Goal: Task Accomplishment & Management: Manage account settings

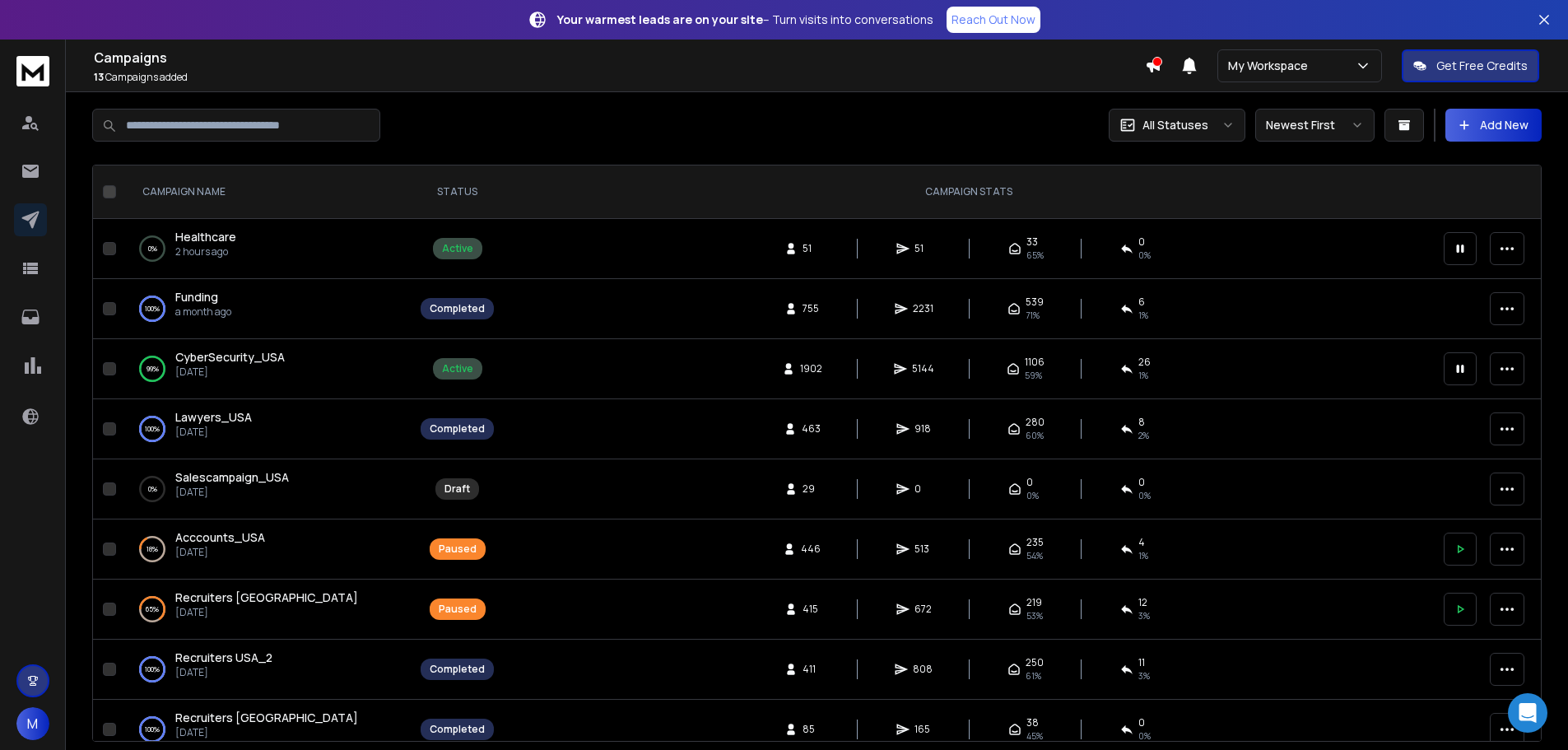
click at [230, 189] on th "CAMPAIGN NAME" at bounding box center [266, 191] width 288 height 53
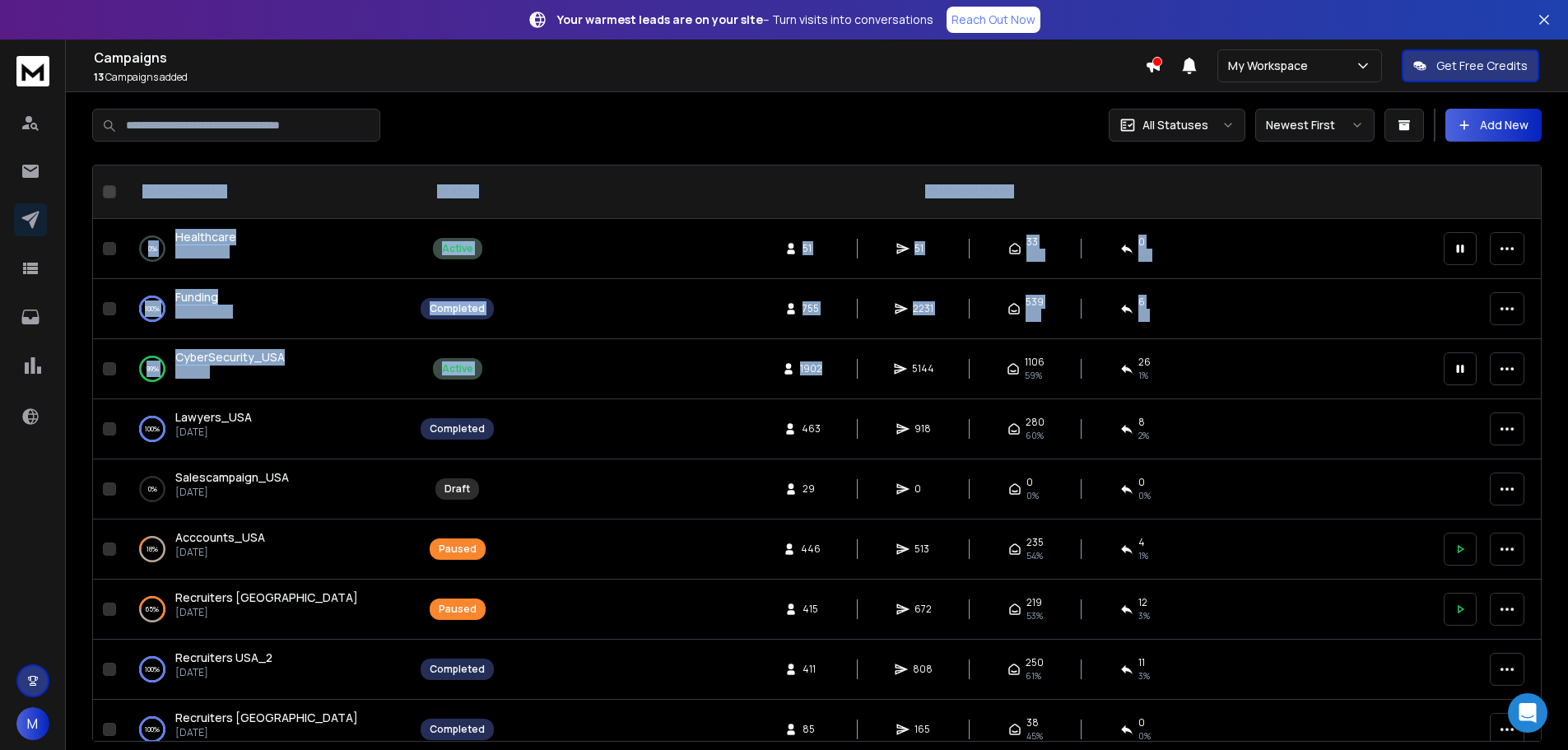
drag, startPoint x: 230, startPoint y: 189, endPoint x: 671, endPoint y: 265, distance: 447.5
click at [781, 376] on table "CAMPAIGN NAME STATUS CAMPAIGN STATS 0 % Healthcare 2 hours ago Active 51 51 33 …" at bounding box center [817, 588] width 1448 height 847
click at [590, 188] on th "CAMPAIGN STATS" at bounding box center [968, 191] width 930 height 53
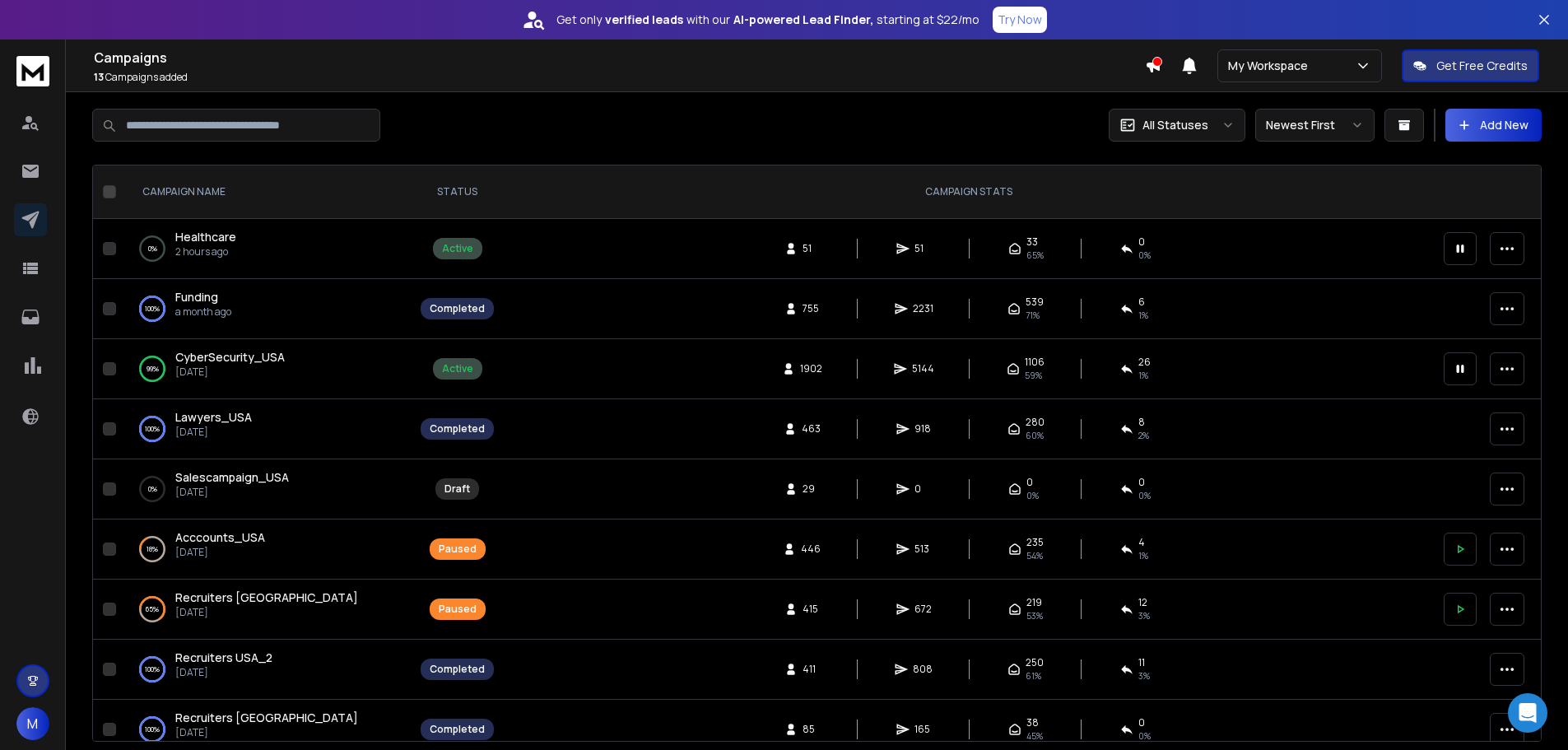
click at [555, 272] on td "51 51 33 65 % 0 0 %" at bounding box center [968, 249] width 930 height 60
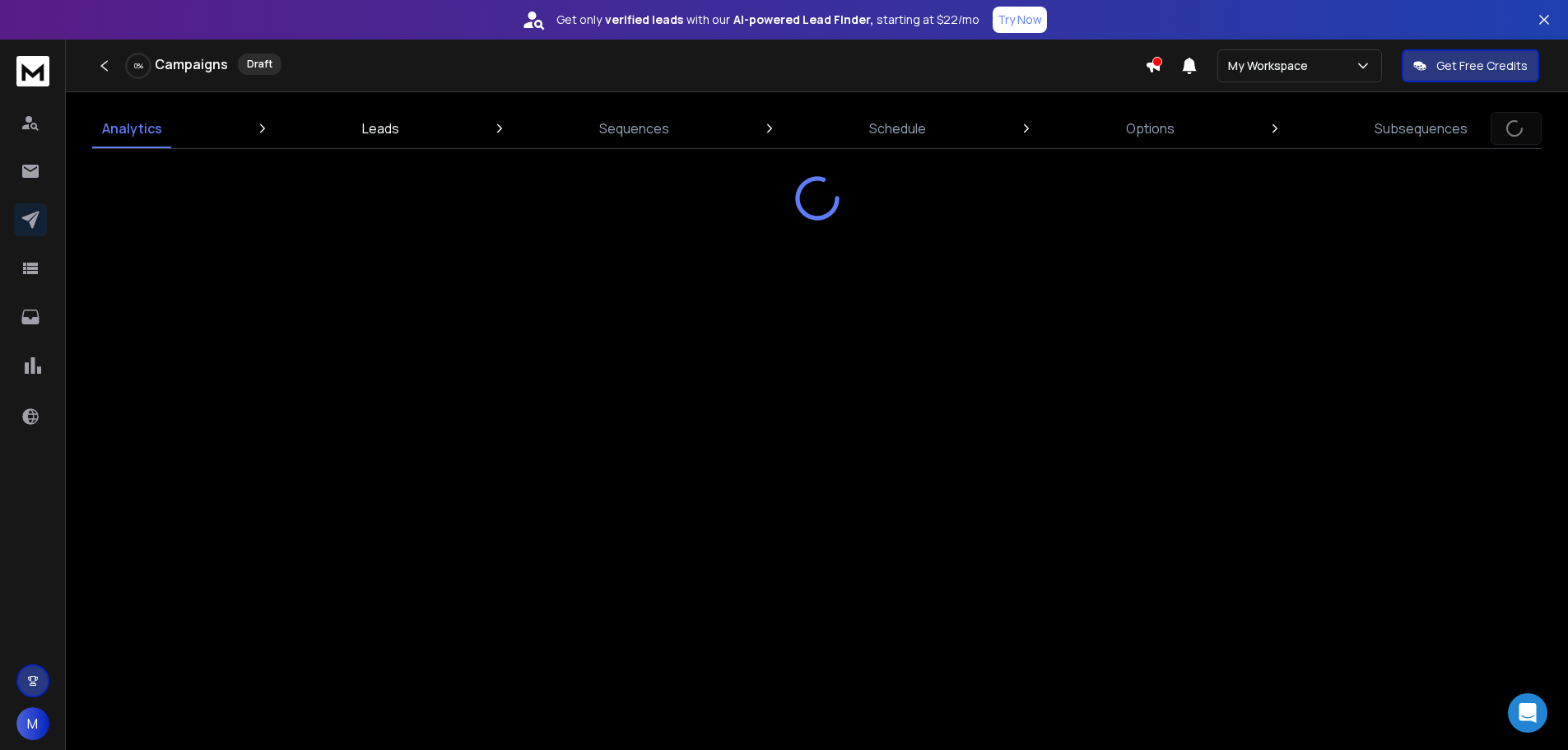
click at [395, 133] on p "Leads" at bounding box center [381, 128] width 37 height 20
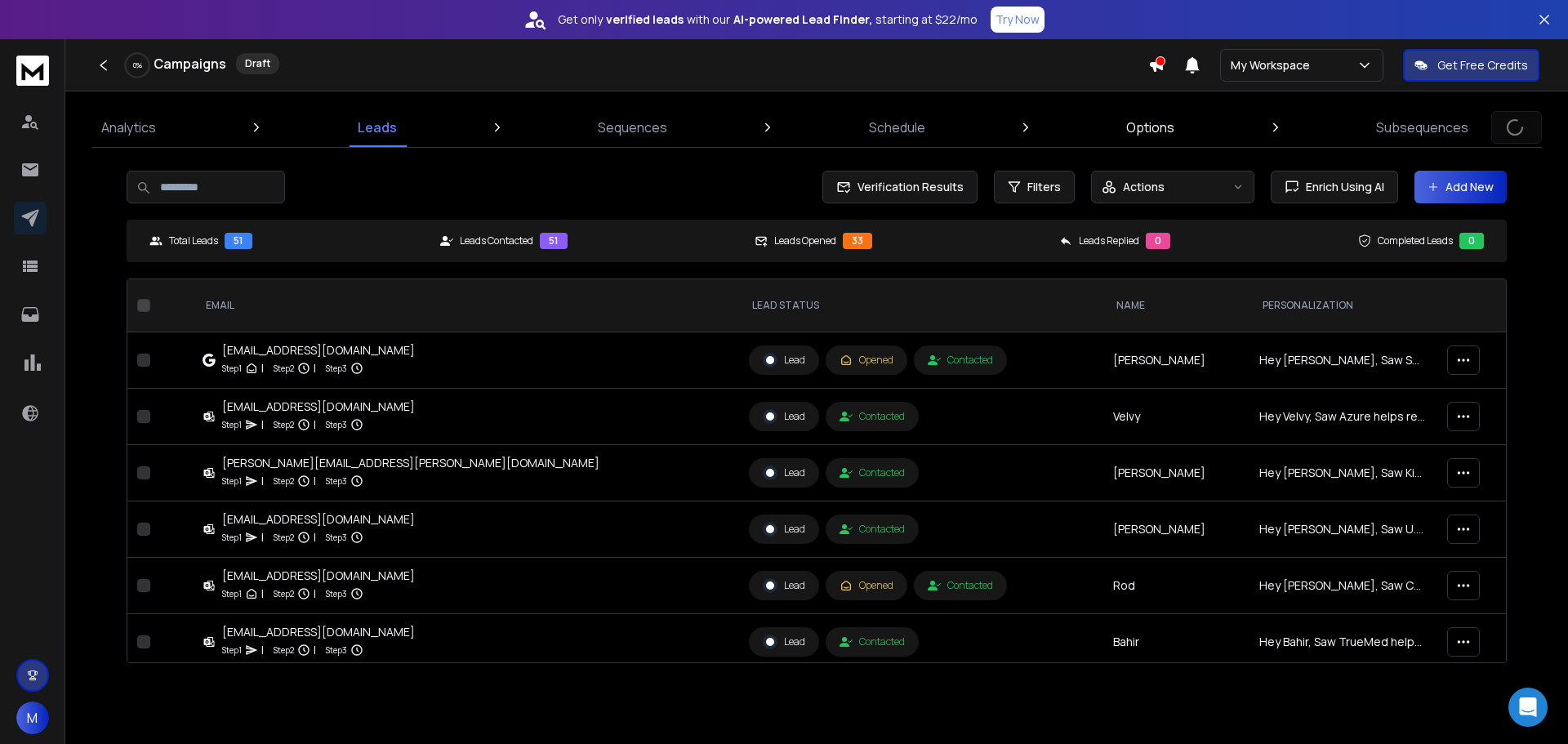
click at [1170, 129] on p "Options" at bounding box center [1150, 127] width 49 height 20
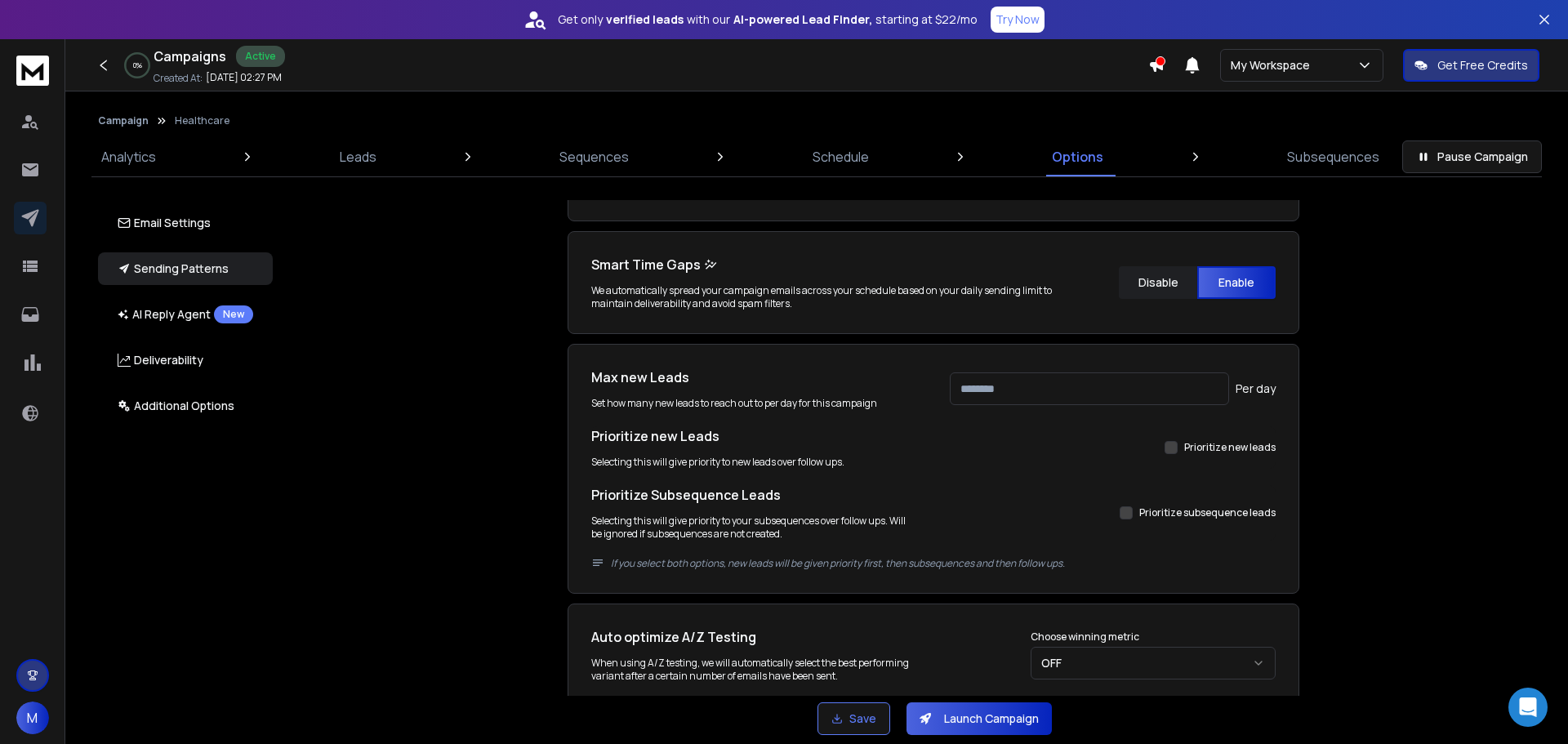
scroll to position [1301, 0]
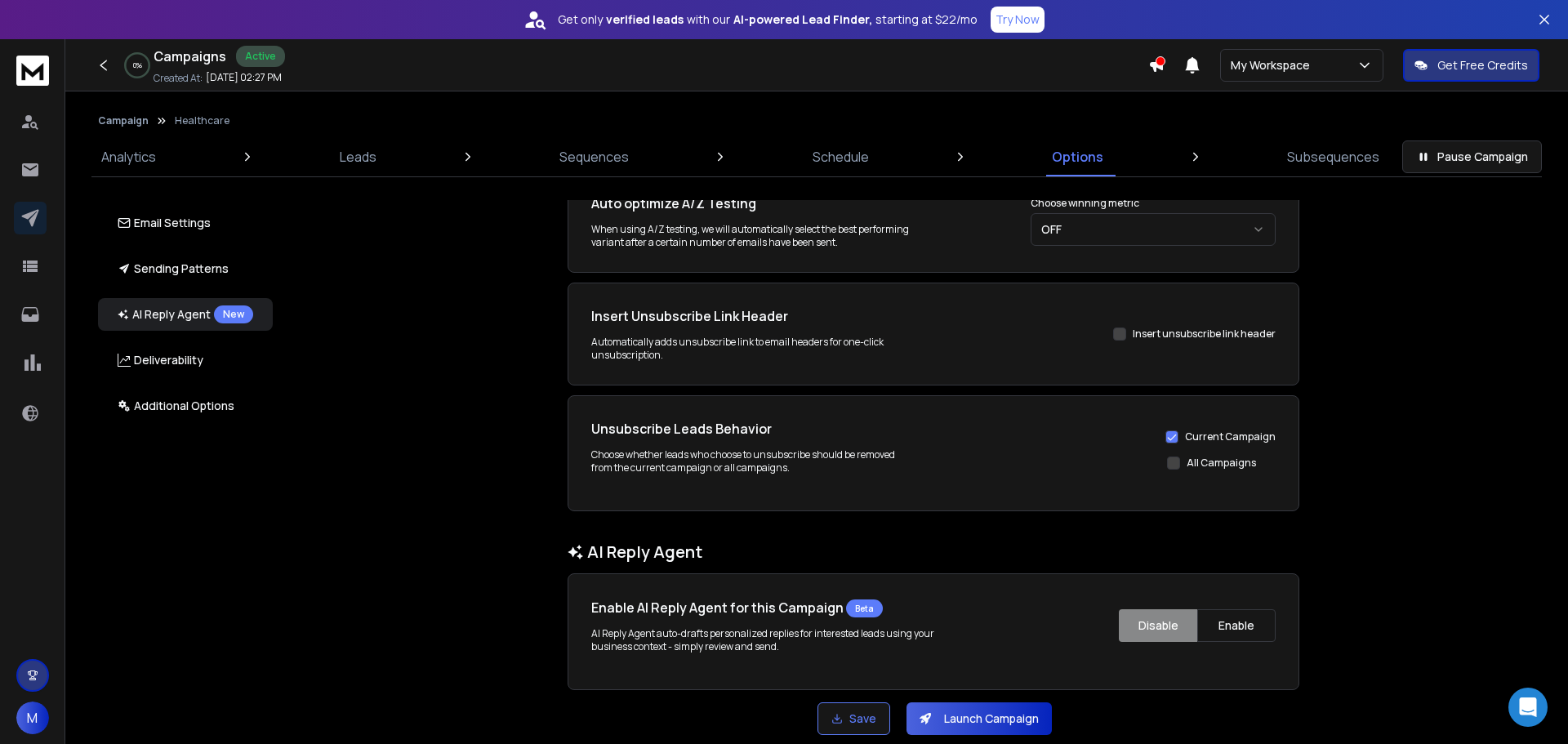
click at [392, 161] on div "Analytics Leads Sequences Schedule Options Subsequences" at bounding box center [741, 156] width 1298 height 39
click at [382, 165] on link "Leads" at bounding box center [358, 156] width 56 height 39
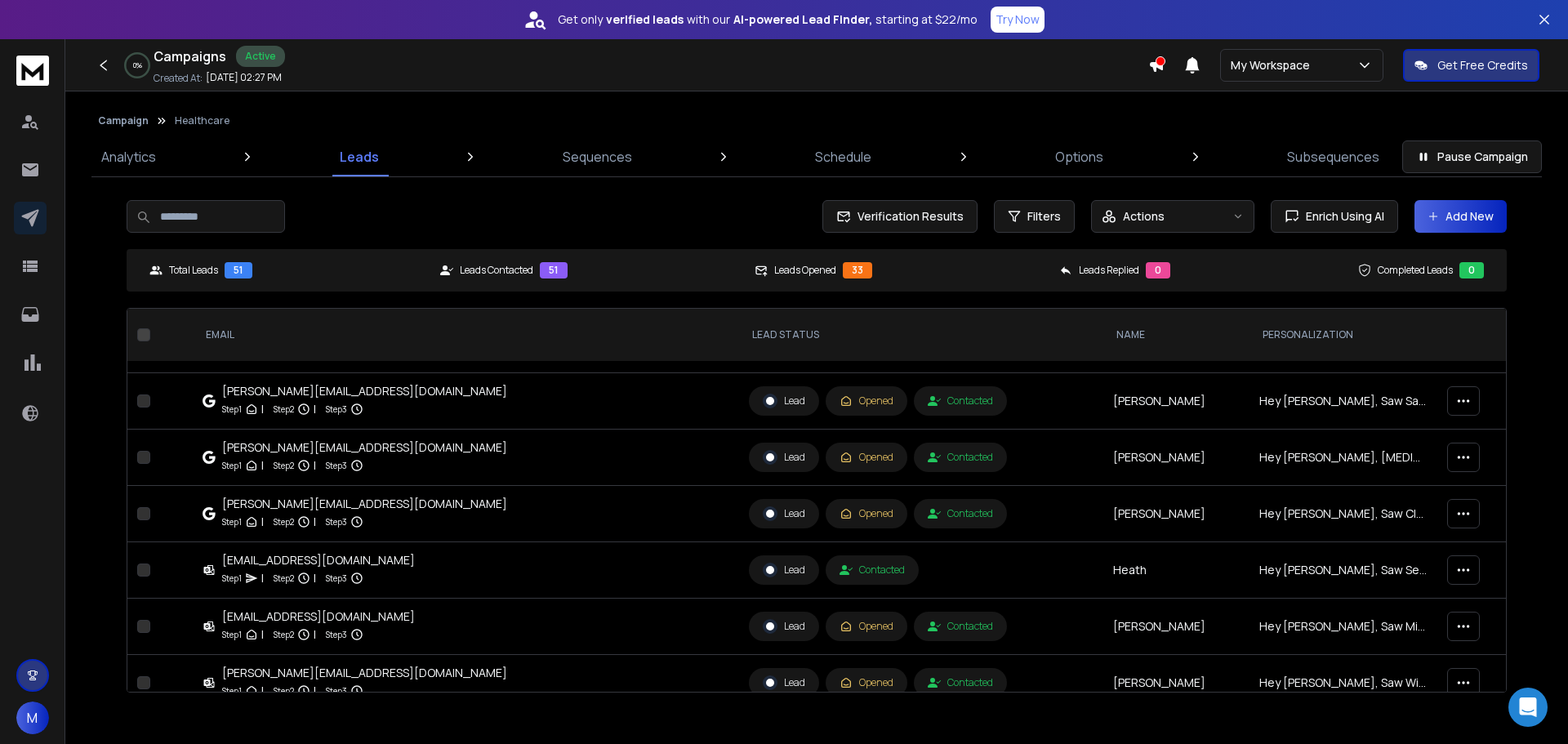
scroll to position [2499, 0]
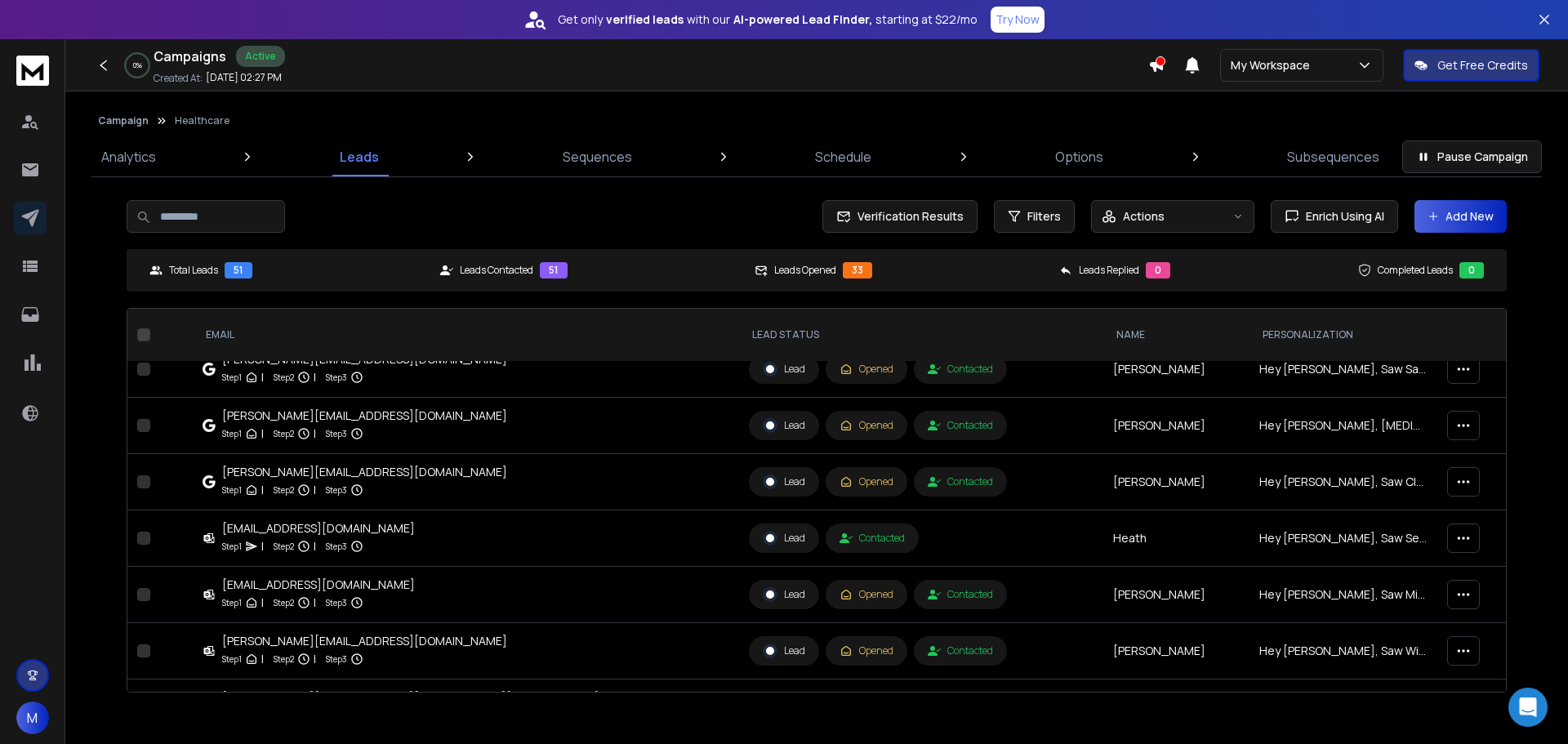
click at [1431, 222] on button "Add New" at bounding box center [1461, 217] width 93 height 33
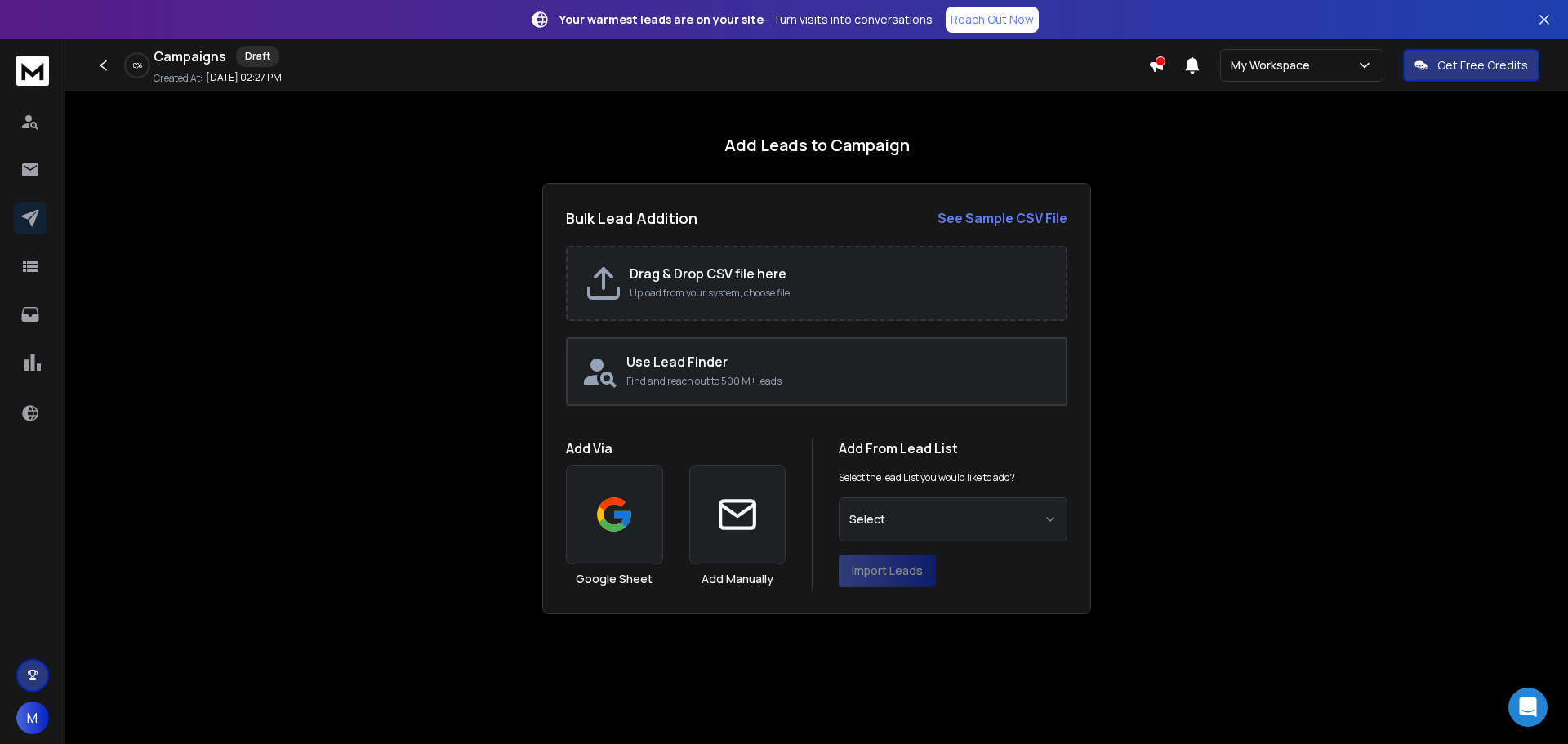
click at [476, 155] on div "Add Leads to Campaign" at bounding box center [816, 146] width 836 height 23
click at [94, 61] on button at bounding box center [103, 66] width 22 height 33
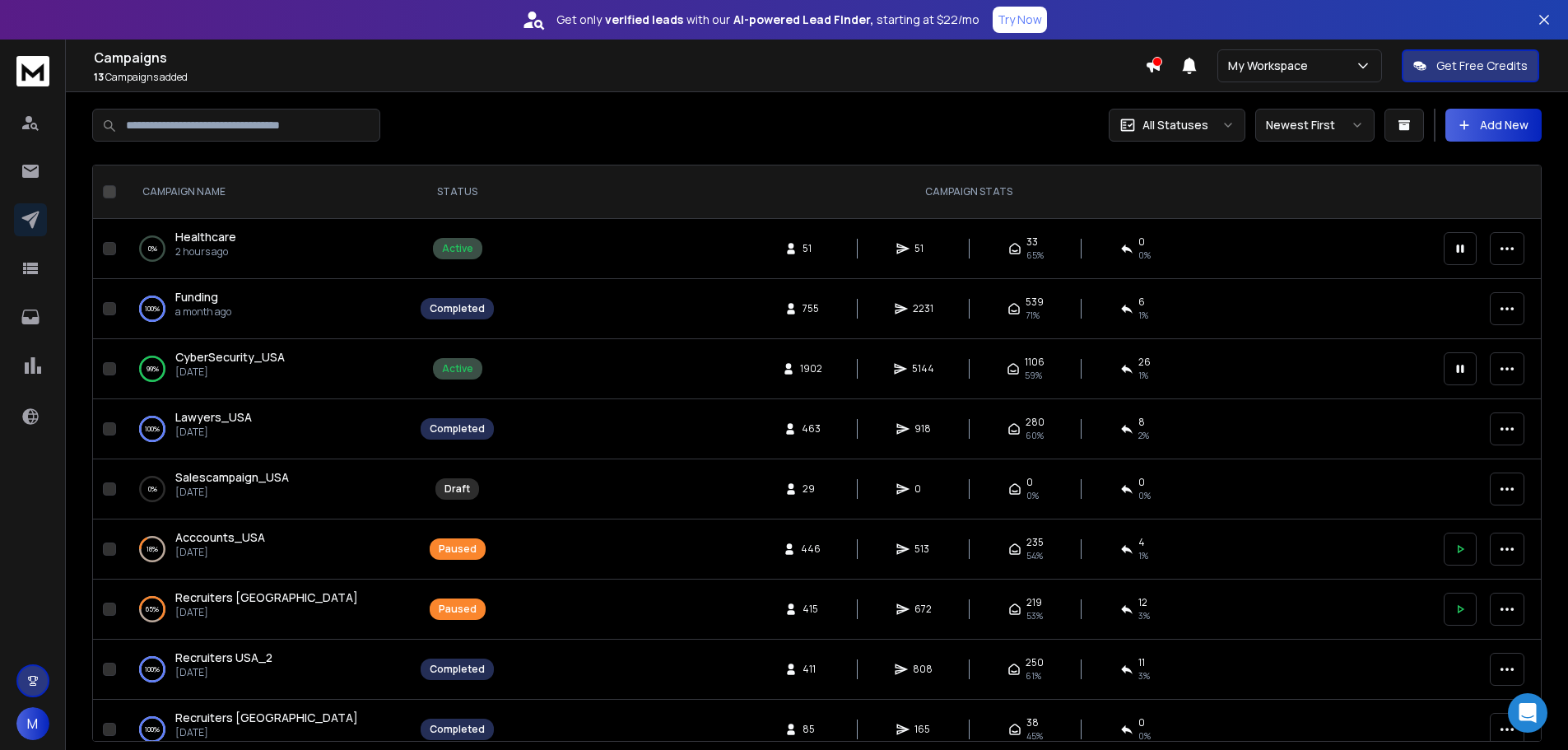
click at [287, 245] on div "0 % Healthcare 2 hours ago" at bounding box center [266, 248] width 255 height 39
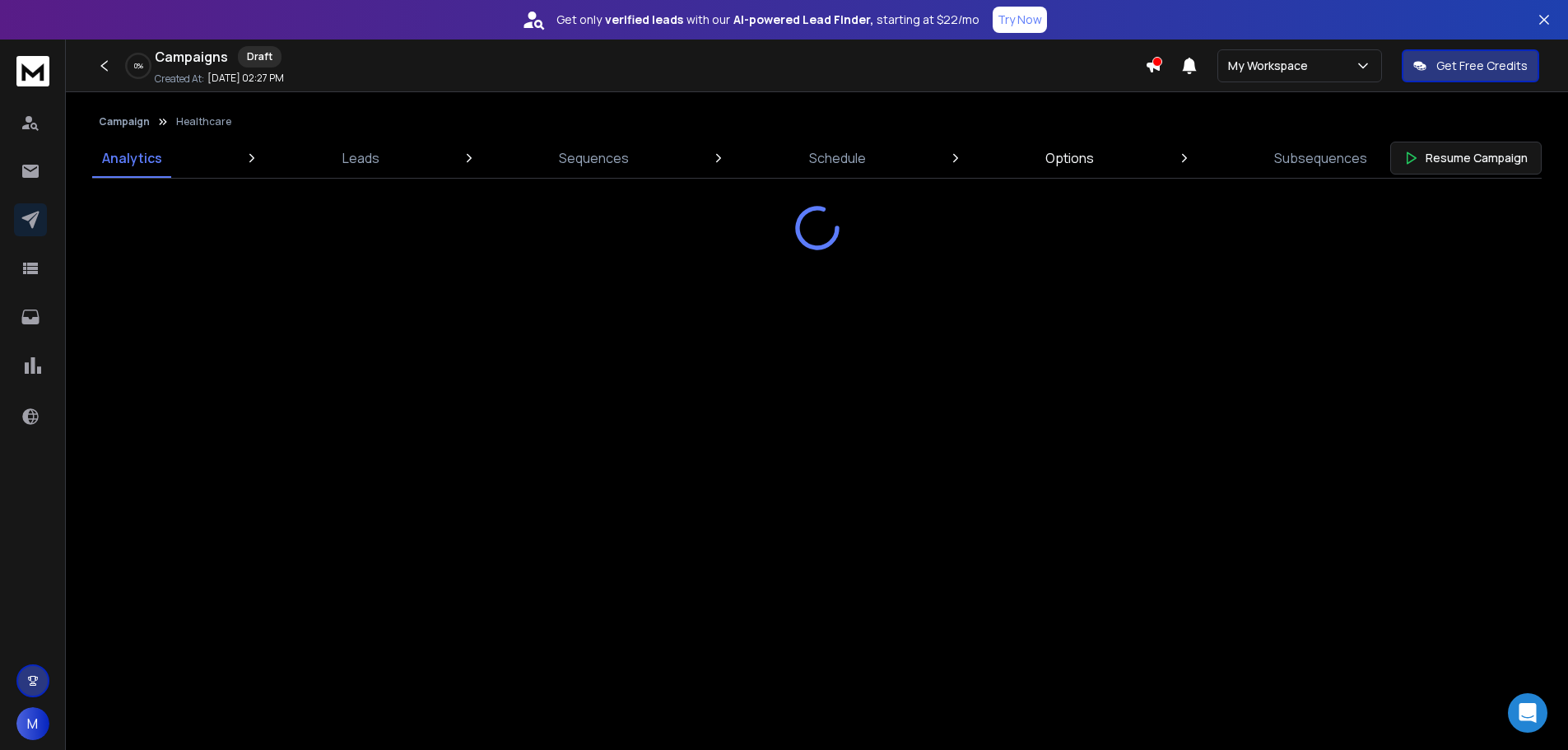
click at [1092, 170] on link "Options" at bounding box center [1069, 157] width 68 height 39
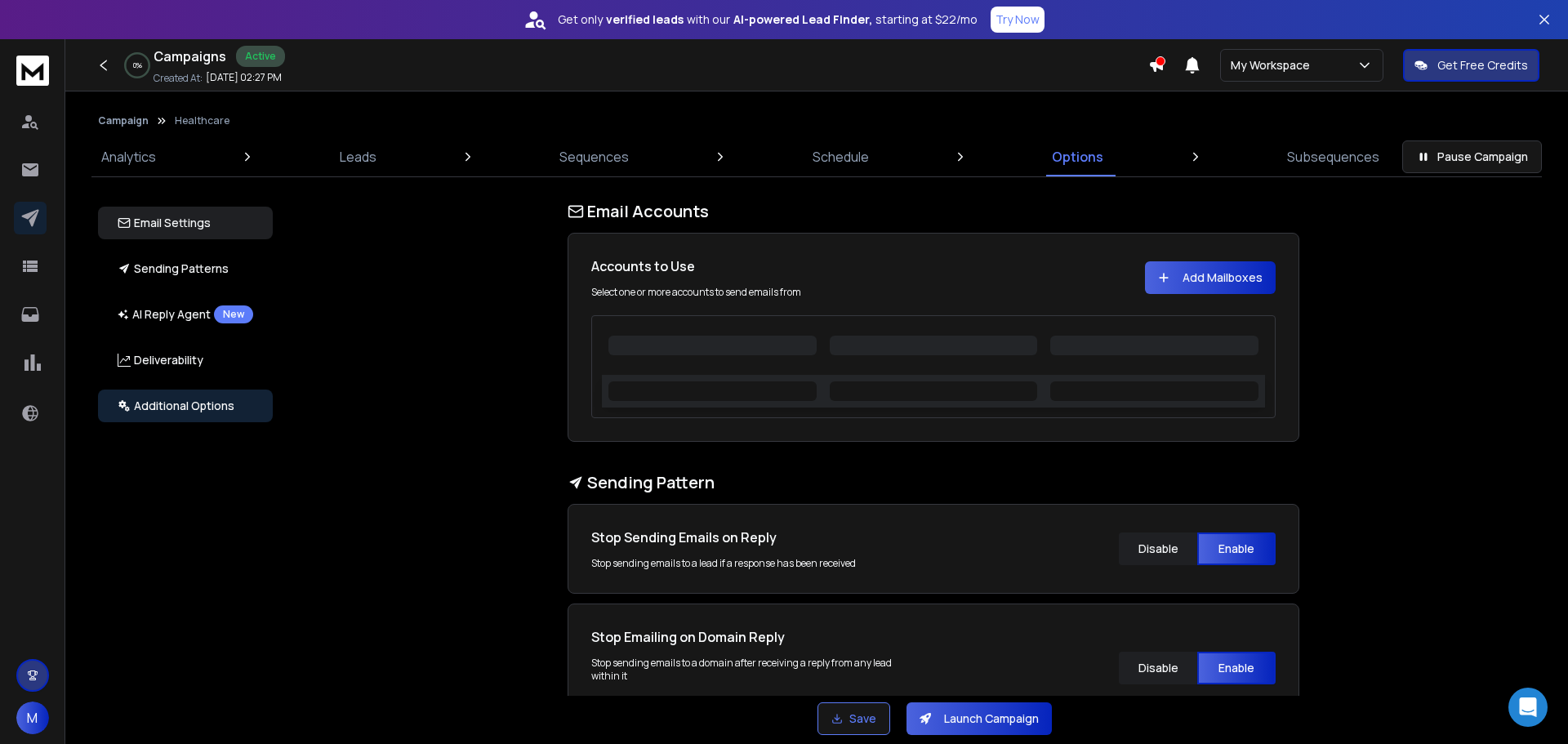
click at [197, 406] on p "Additional Options" at bounding box center [176, 405] width 117 height 16
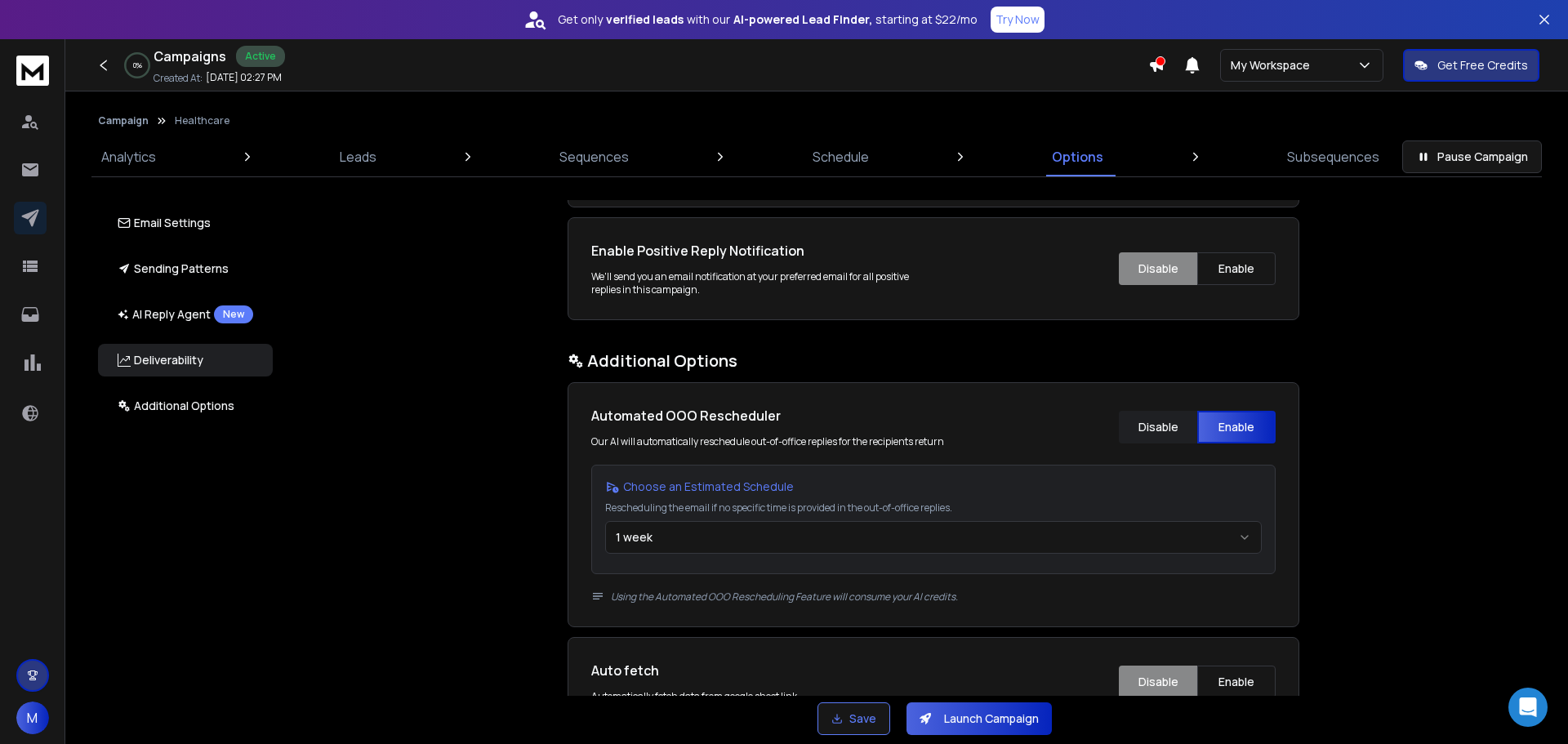
scroll to position [2662, 0]
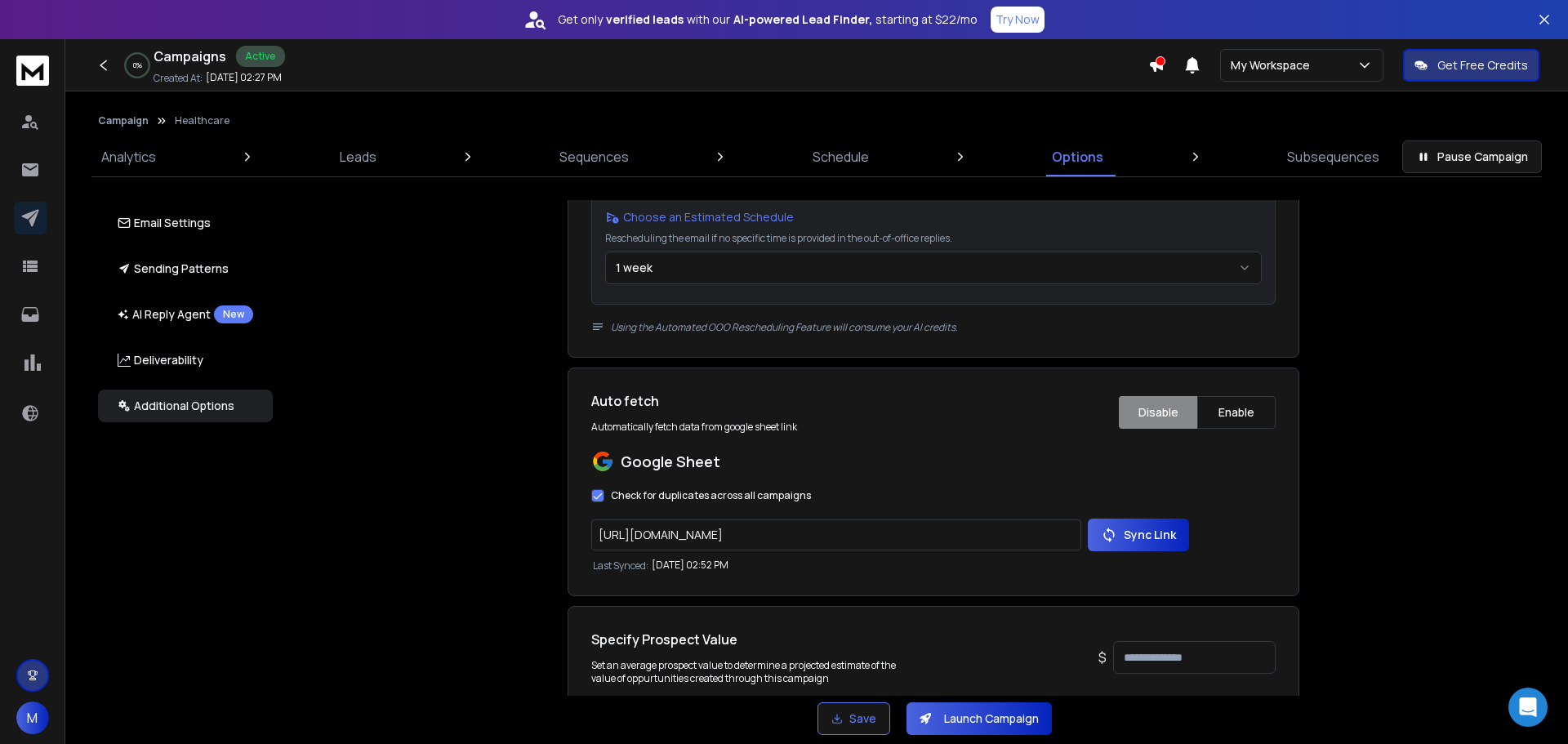
drag, startPoint x: 1463, startPoint y: 493, endPoint x: 1450, endPoint y: 560, distance: 68.2
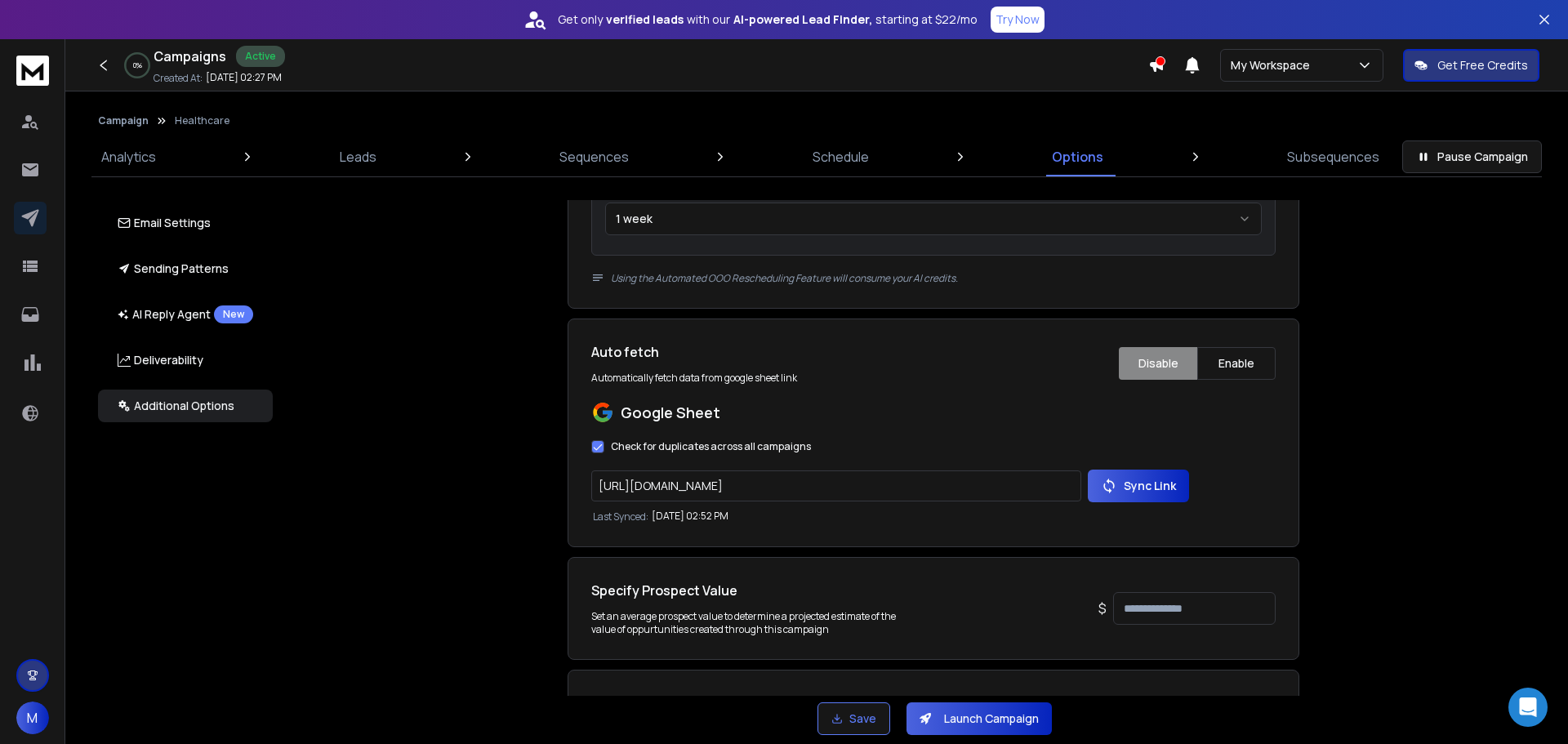
click at [1139, 490] on p "Sync Link" at bounding box center [1150, 485] width 52 height 16
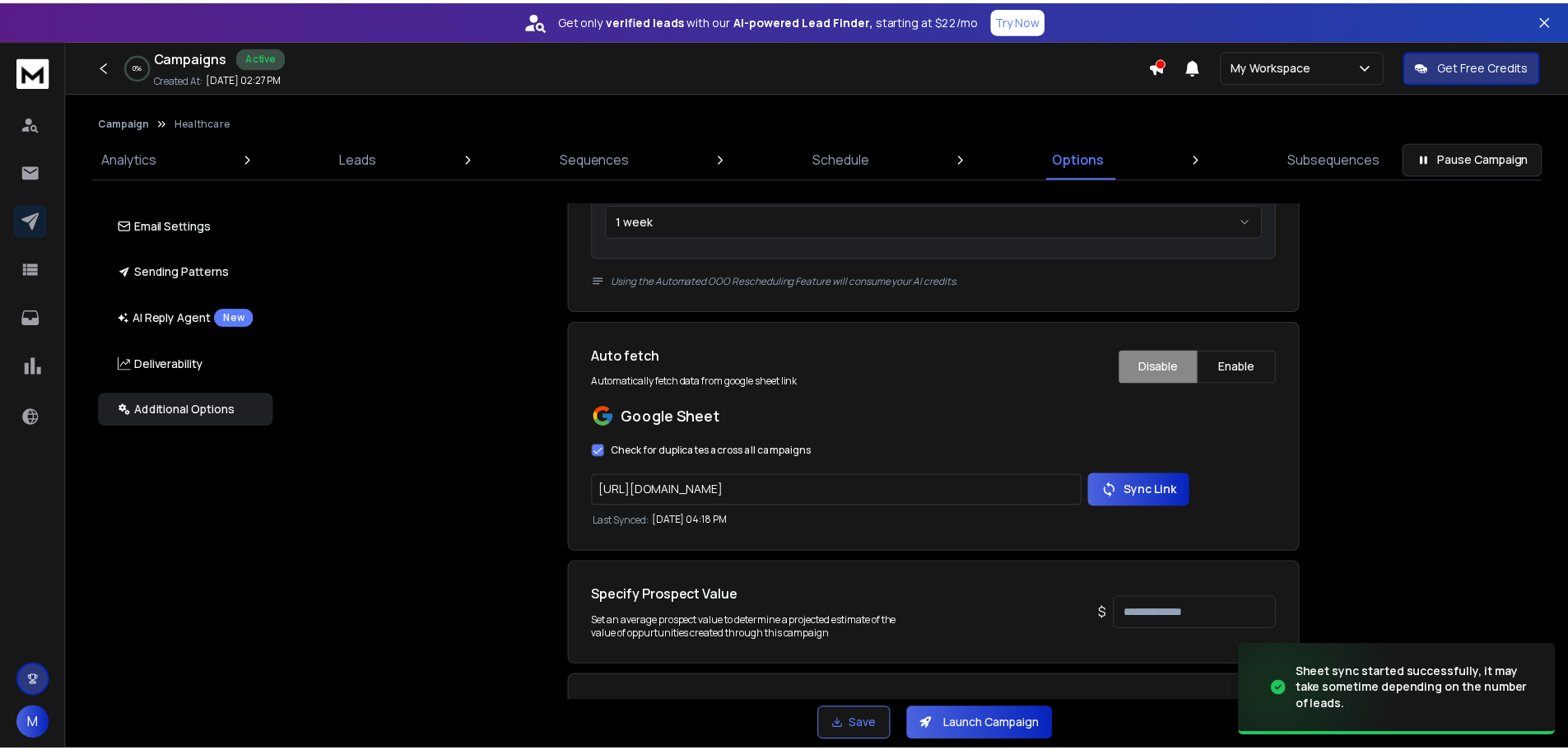
scroll to position [3113, 0]
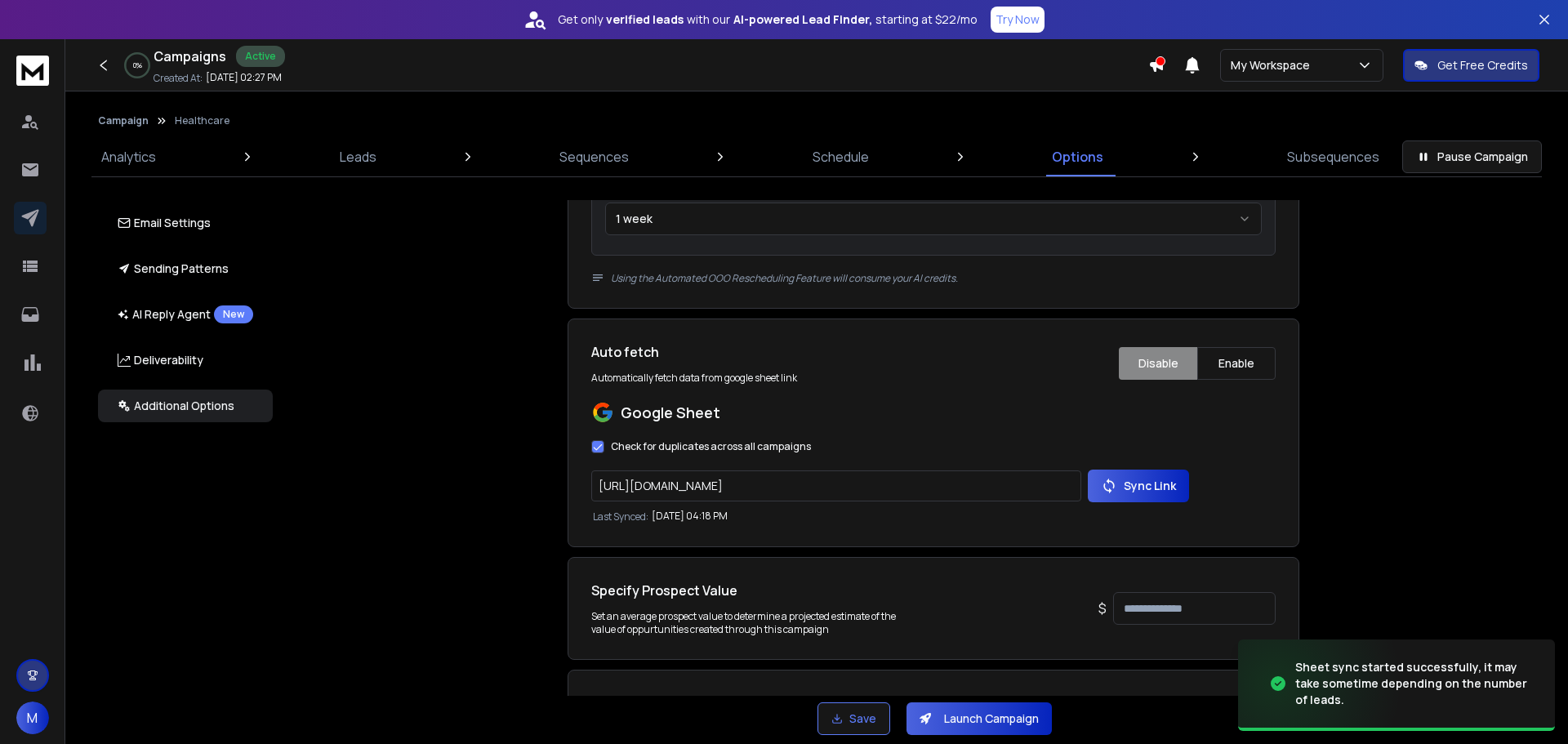
click at [843, 719] on button "Save" at bounding box center [854, 719] width 73 height 33
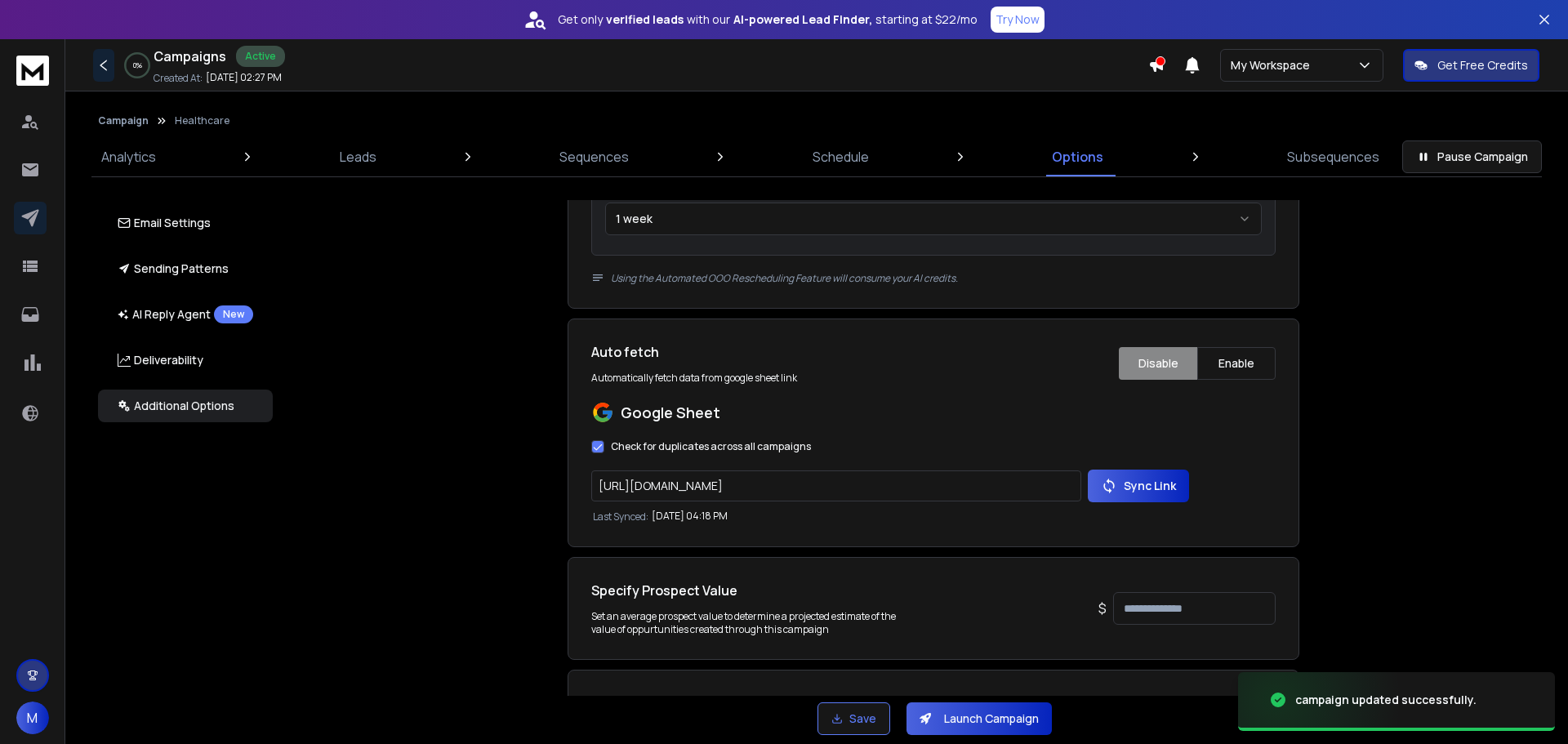
click at [99, 68] on icon at bounding box center [103, 65] width 15 height 15
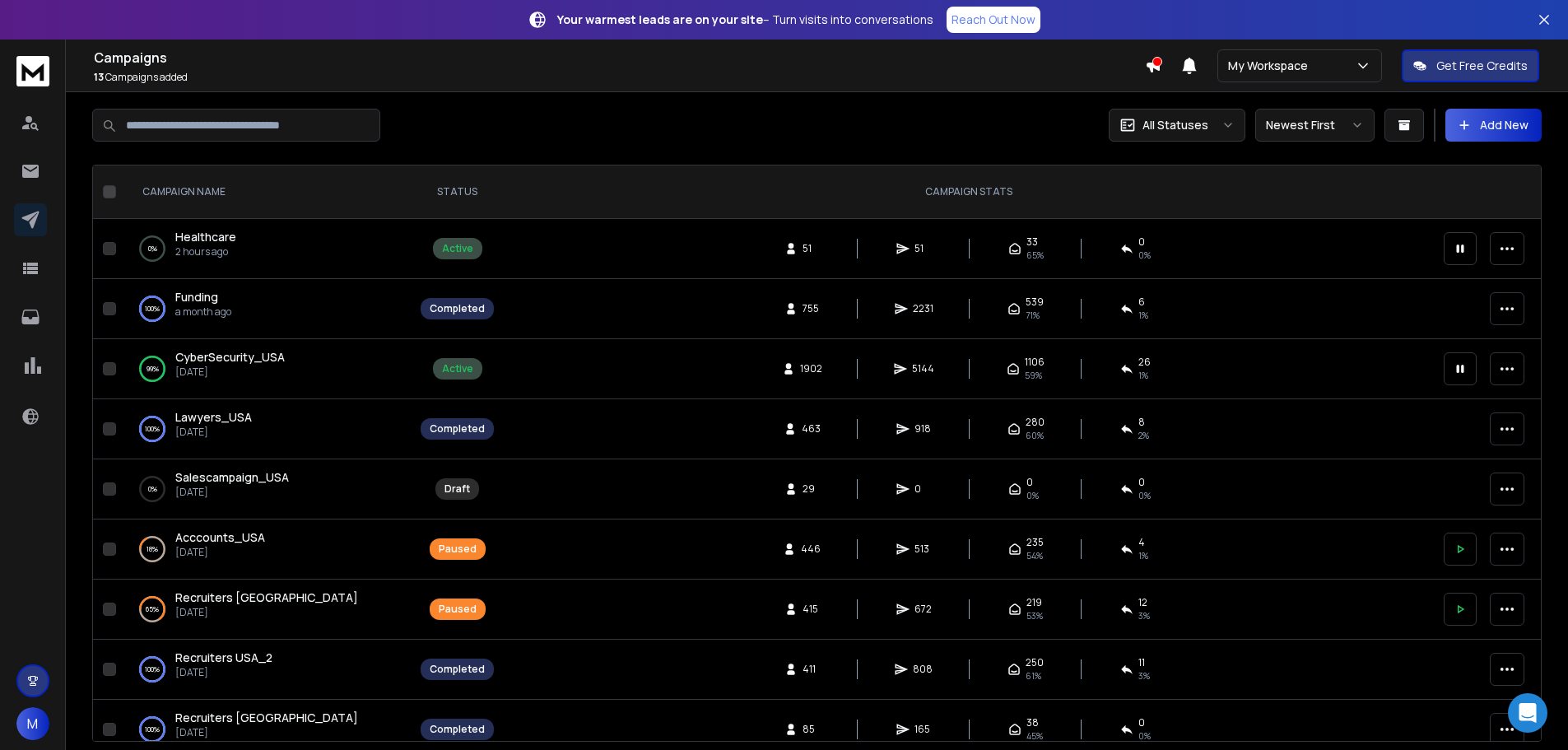
click at [596, 267] on td "51 51 33 65 % 0 0 %" at bounding box center [968, 249] width 930 height 60
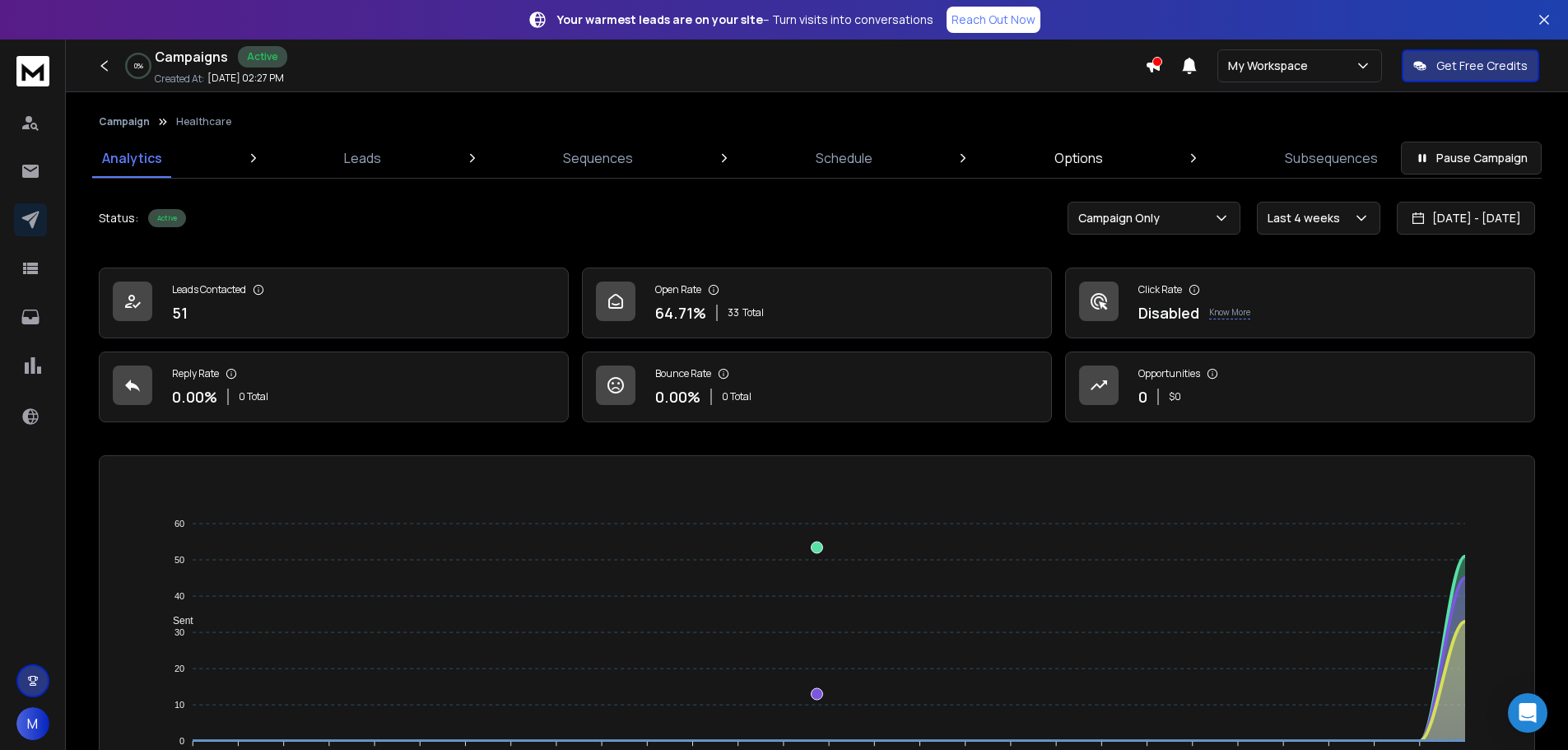
click at [1090, 172] on link "Options" at bounding box center [1078, 157] width 68 height 39
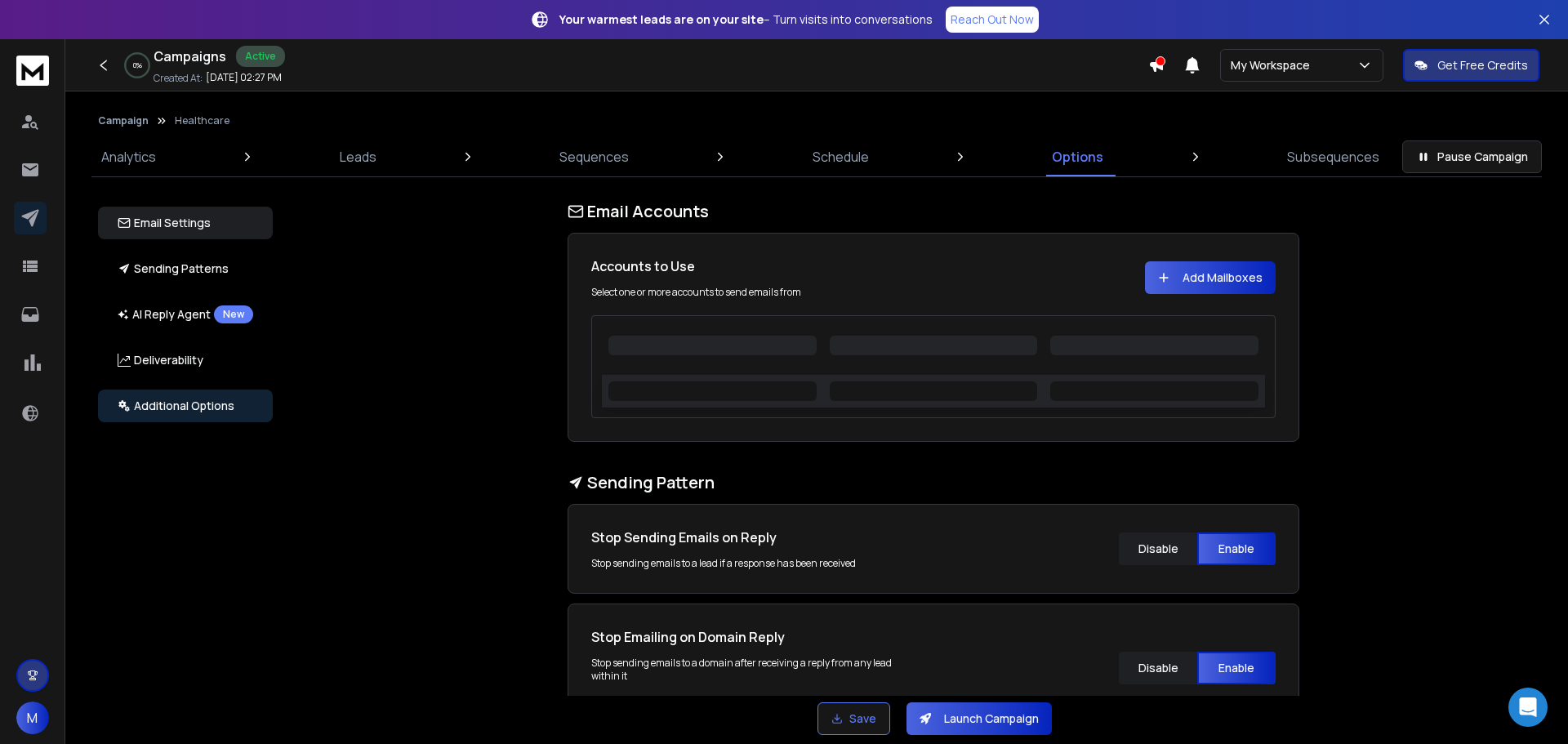
click at [159, 407] on p "Additional Options" at bounding box center [176, 405] width 117 height 16
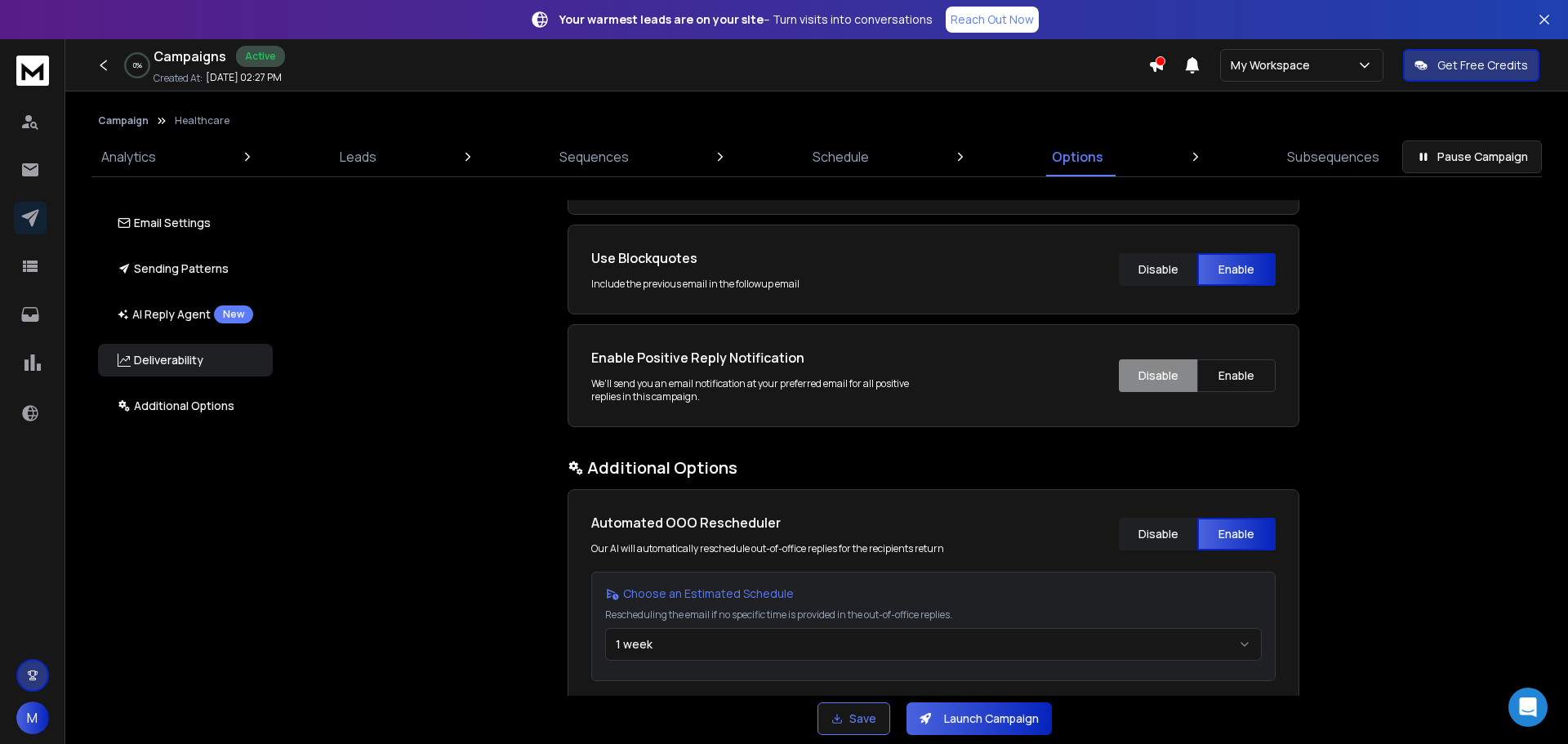
scroll to position [3096, 0]
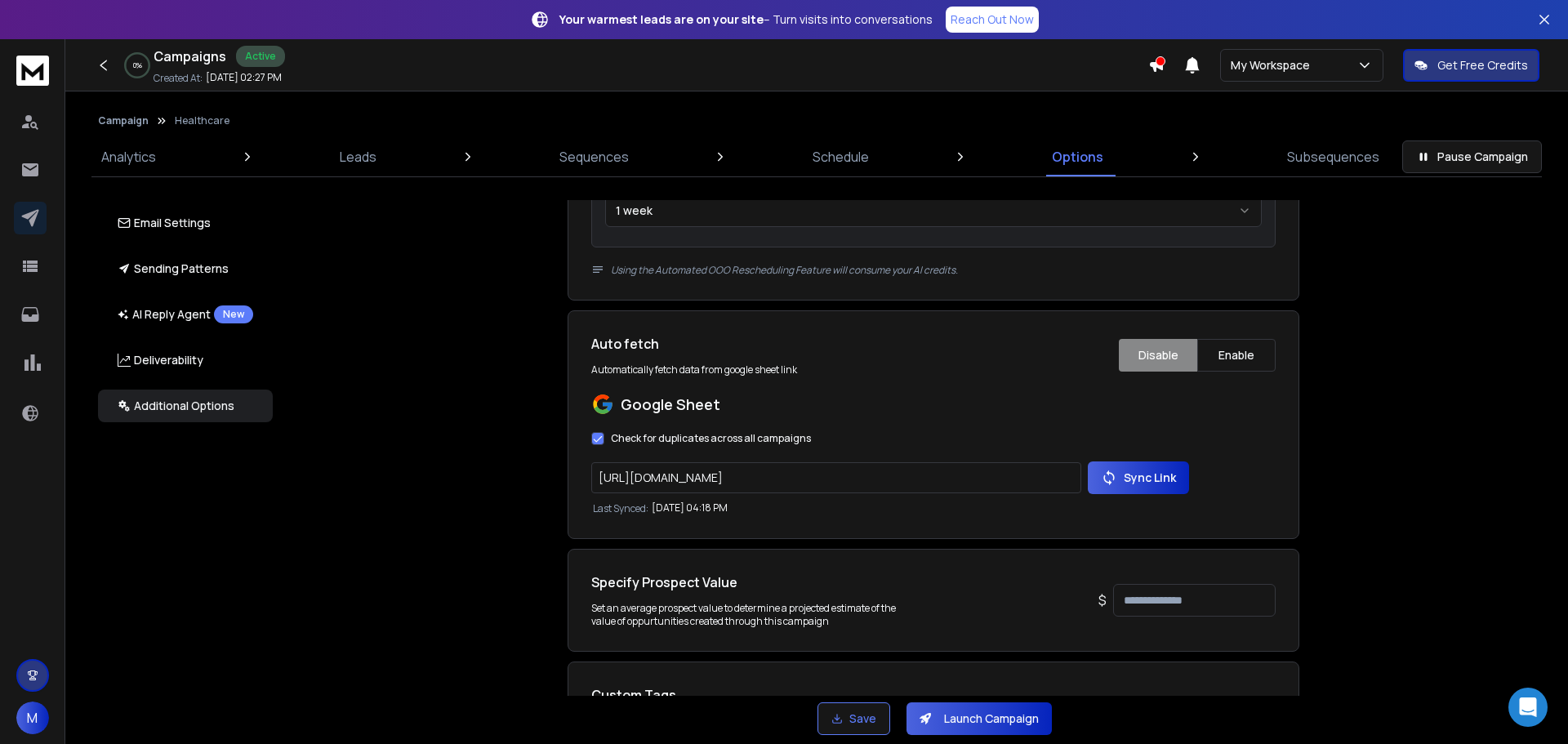
click at [1131, 476] on p "Sync Link" at bounding box center [1150, 477] width 52 height 16
